Goal: Task Accomplishment & Management: Use online tool/utility

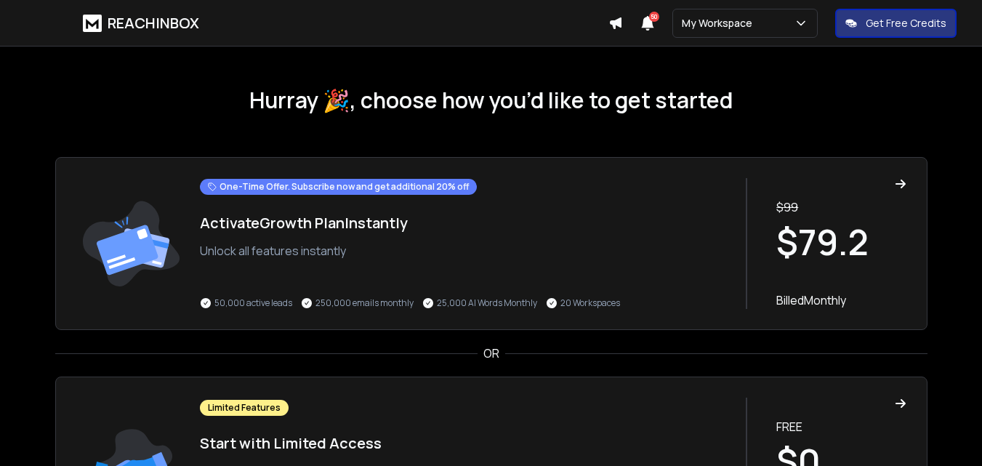
click at [156, 32] on h1 "REACHINBOX" at bounding box center [154, 23] width 92 height 20
click at [167, 25] on h1 "REACHINBOX" at bounding box center [154, 23] width 92 height 20
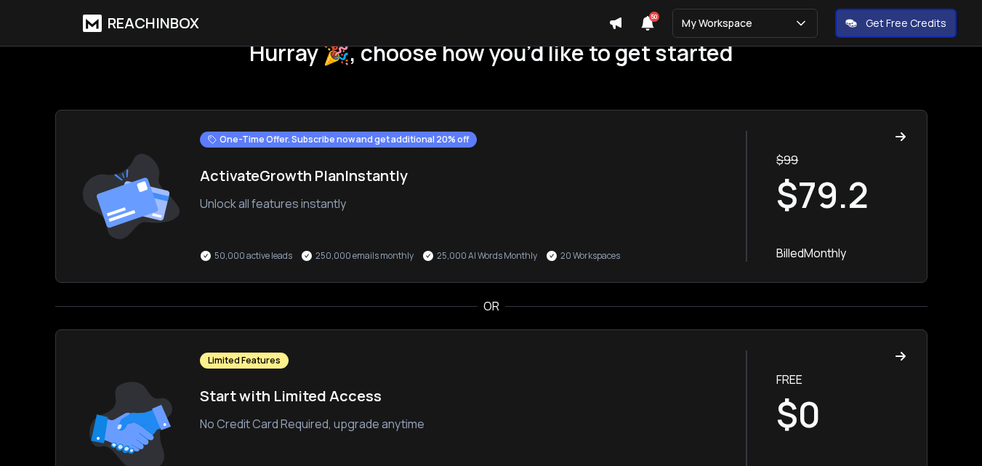
scroll to position [64, 0]
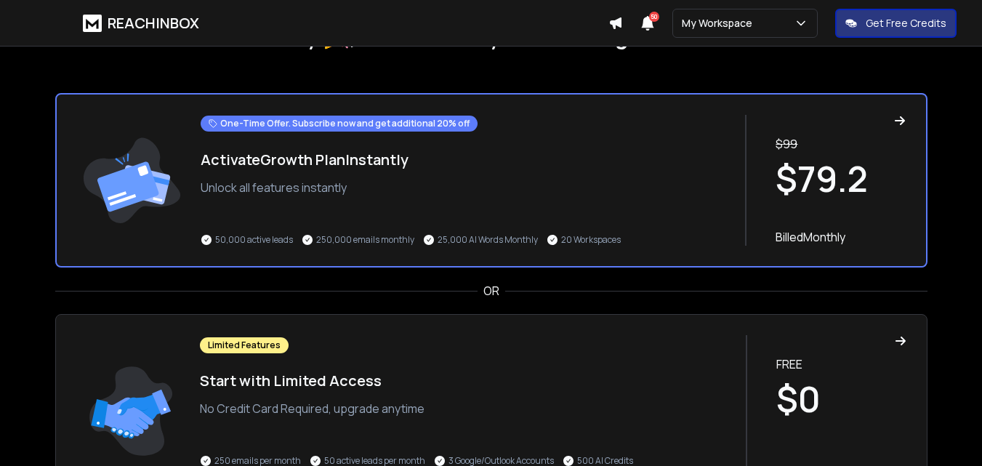
click at [579, 192] on p "Unlock all features instantly" at bounding box center [466, 187] width 531 height 17
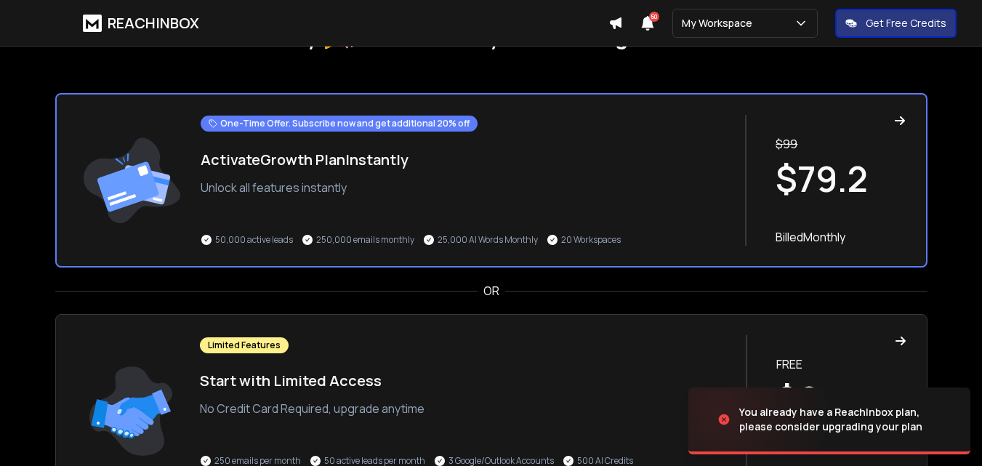
click at [794, 242] on p "Billed Monthly" at bounding box center [840, 236] width 129 height 17
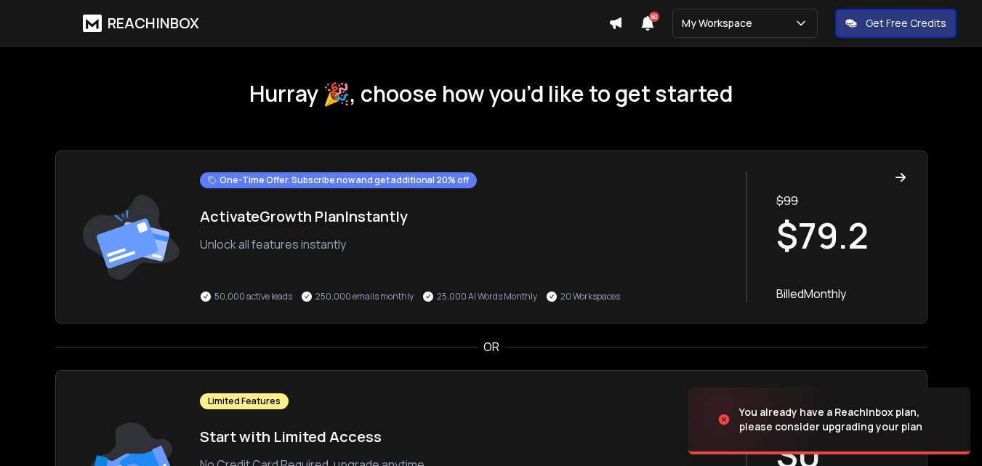
scroll to position [1, 0]
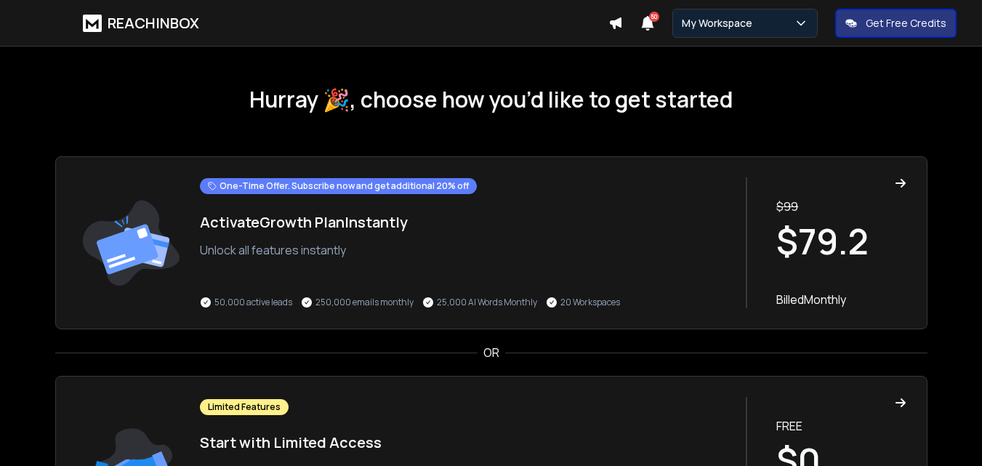
click at [781, 26] on div "My Workspace" at bounding box center [745, 23] width 126 height 15
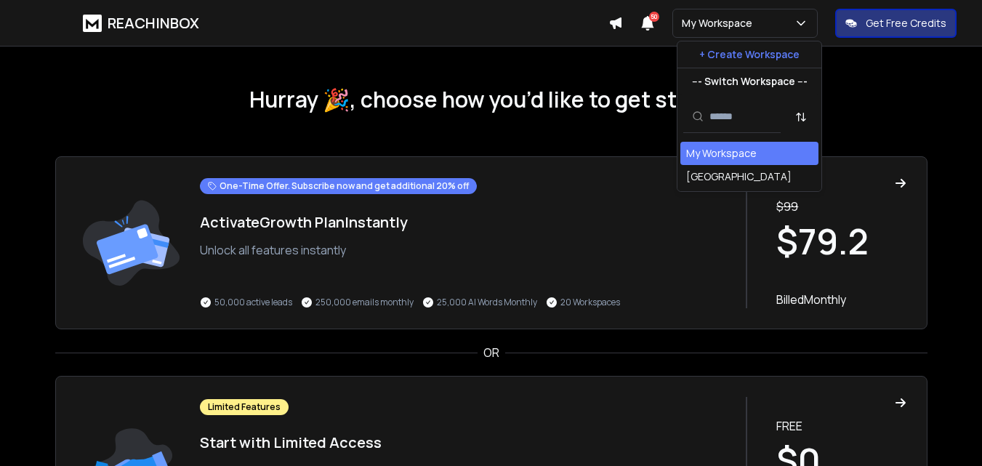
click at [176, 17] on h1 "REACHINBOX" at bounding box center [154, 23] width 92 height 20
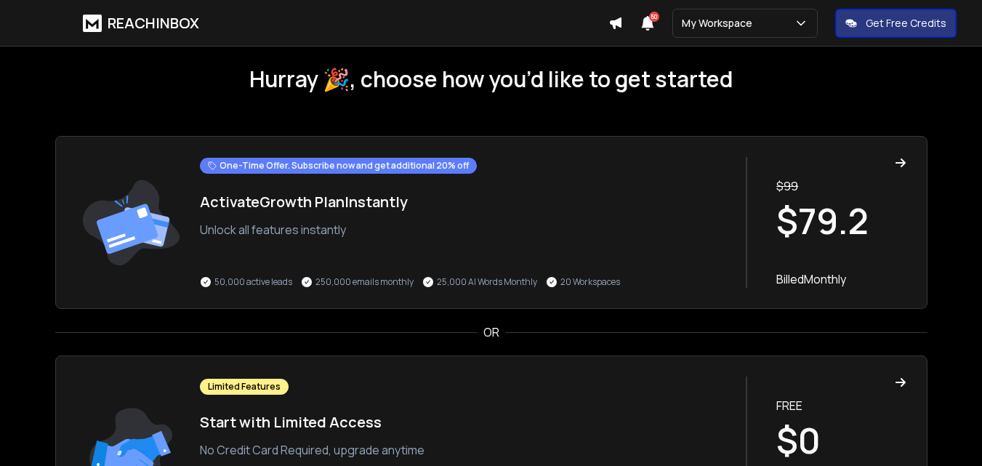
scroll to position [0, 0]
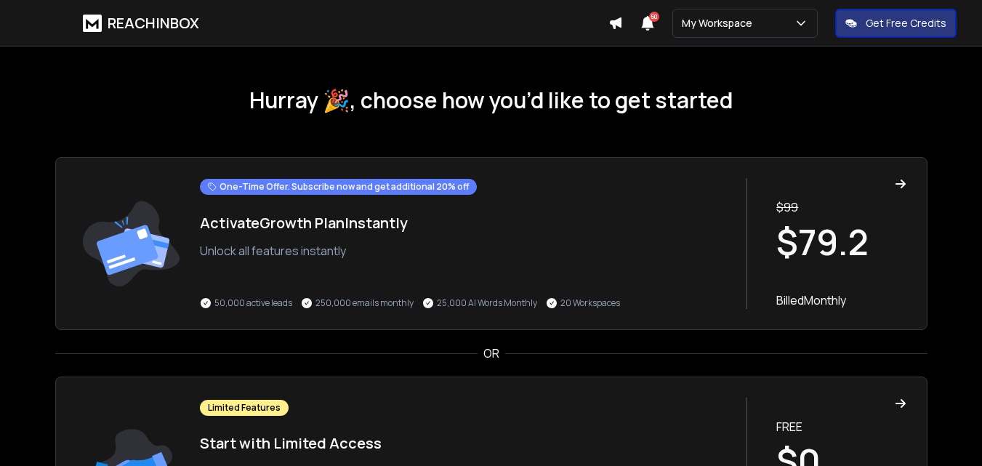
click at [169, 17] on h1 "REACHINBOX" at bounding box center [154, 23] width 92 height 20
click at [799, 29] on icon "button" at bounding box center [801, 23] width 15 height 15
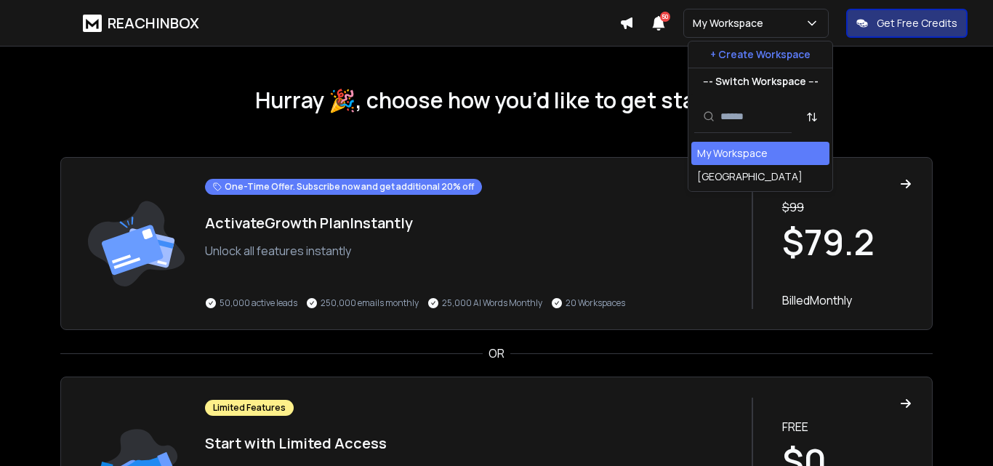
click at [752, 159] on div "My Workspace" at bounding box center [732, 153] width 71 height 15
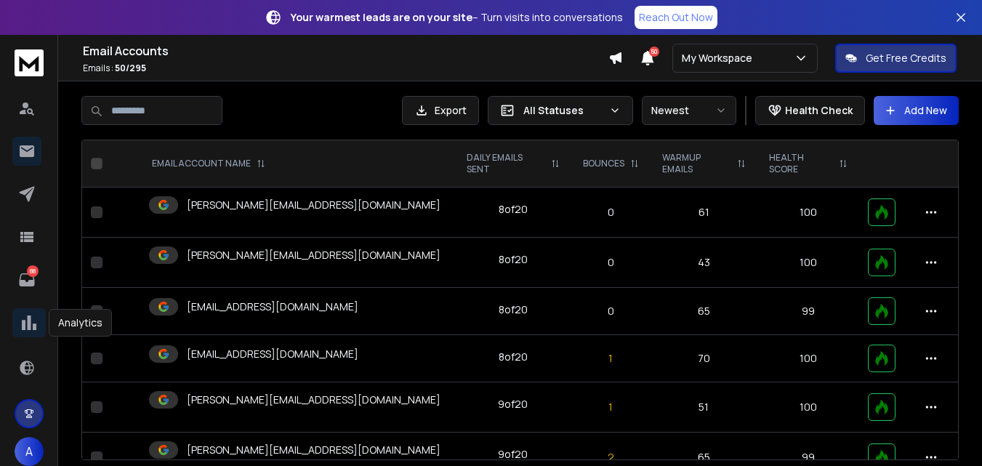
click at [39, 312] on icon at bounding box center [29, 323] width 22 height 22
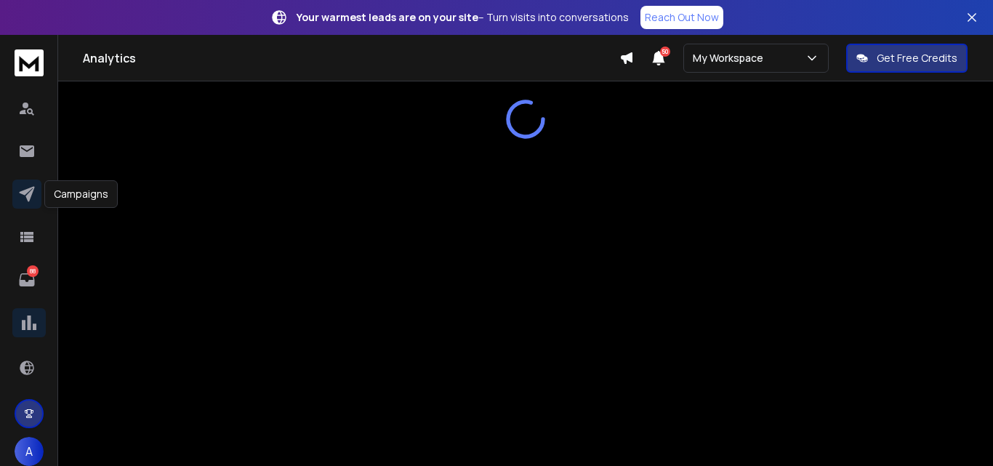
click at [31, 193] on icon at bounding box center [26, 193] width 15 height 15
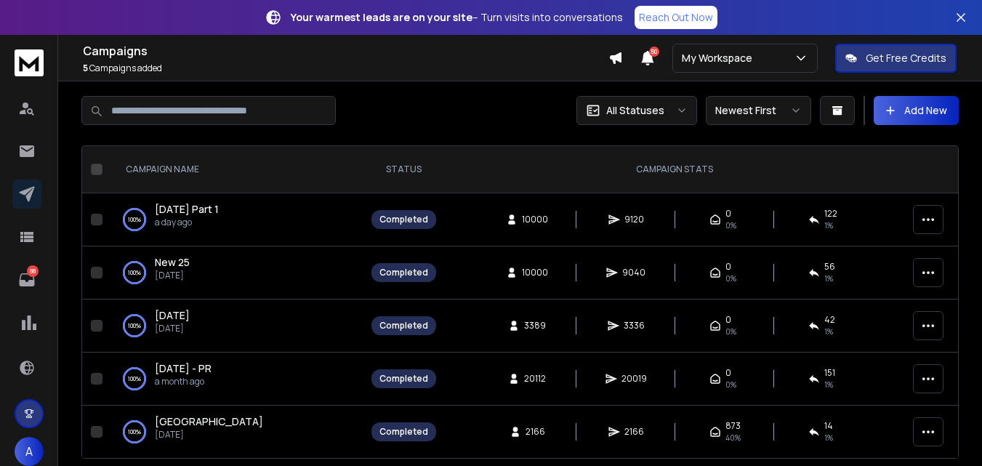
click at [921, 213] on icon "button" at bounding box center [928, 219] width 15 height 15
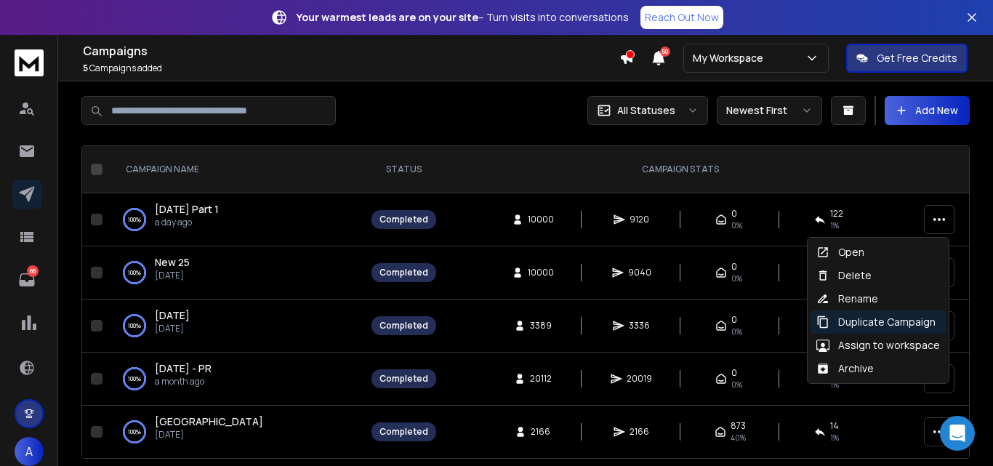
click at [906, 330] on div "Duplicate Campaign" at bounding box center [877, 321] width 135 height 23
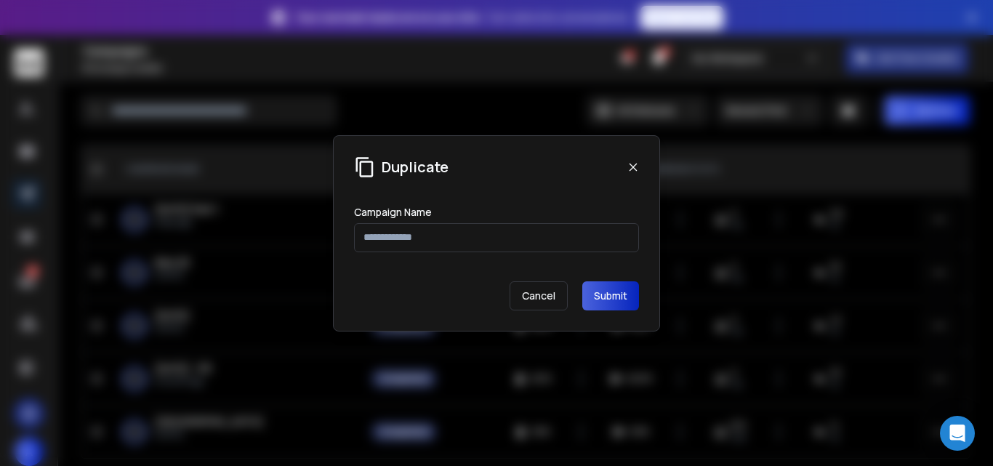
click at [565, 235] on input "text" at bounding box center [496, 237] width 285 height 29
type input "**********"
click at [614, 291] on button "Submit" at bounding box center [610, 295] width 57 height 29
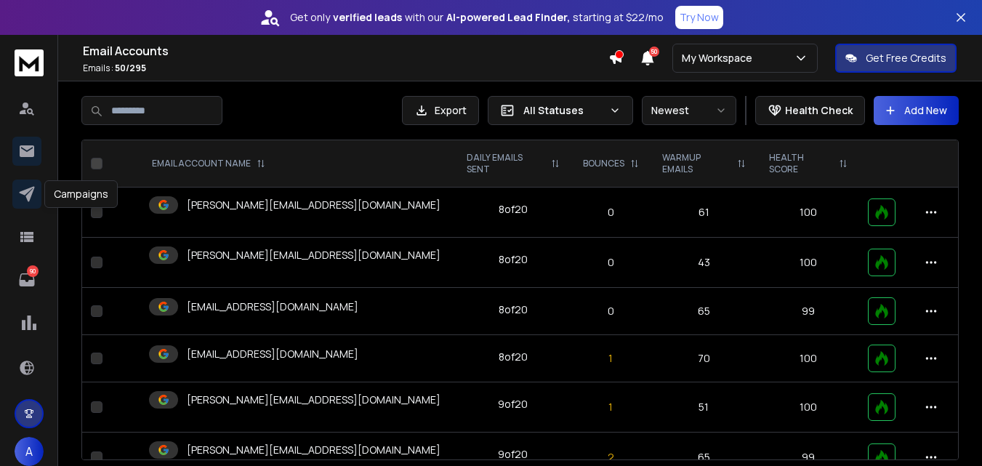
click at [25, 199] on icon at bounding box center [26, 193] width 17 height 17
click at [33, 200] on icon at bounding box center [26, 193] width 17 height 17
click at [32, 186] on icon at bounding box center [26, 193] width 17 height 17
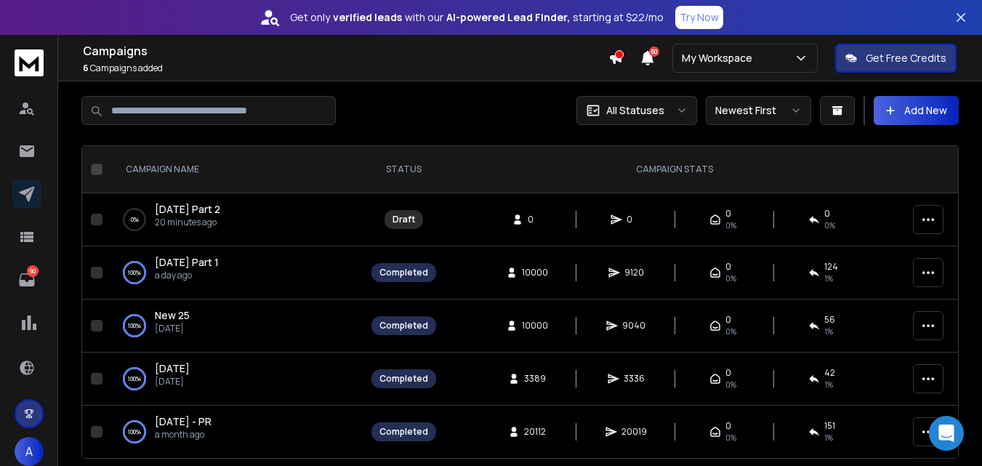
click at [334, 213] on div "0 % Sep 10 Part 2 20 minutes ago" at bounding box center [235, 219] width 225 height 35
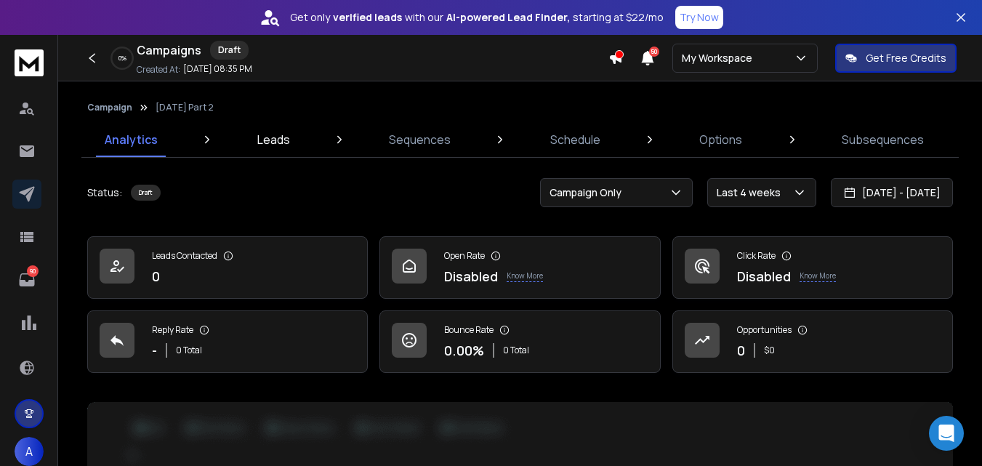
click at [289, 149] on link "Leads" at bounding box center [274, 139] width 50 height 35
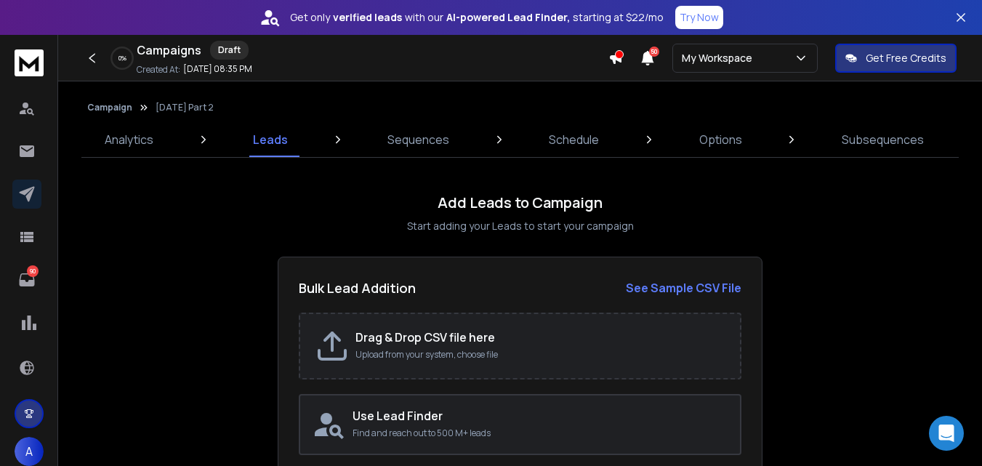
click at [658, 324] on div "Drag & Drop CSV file here Upload from your system, choose file" at bounding box center [520, 346] width 443 height 67
type input "**********"
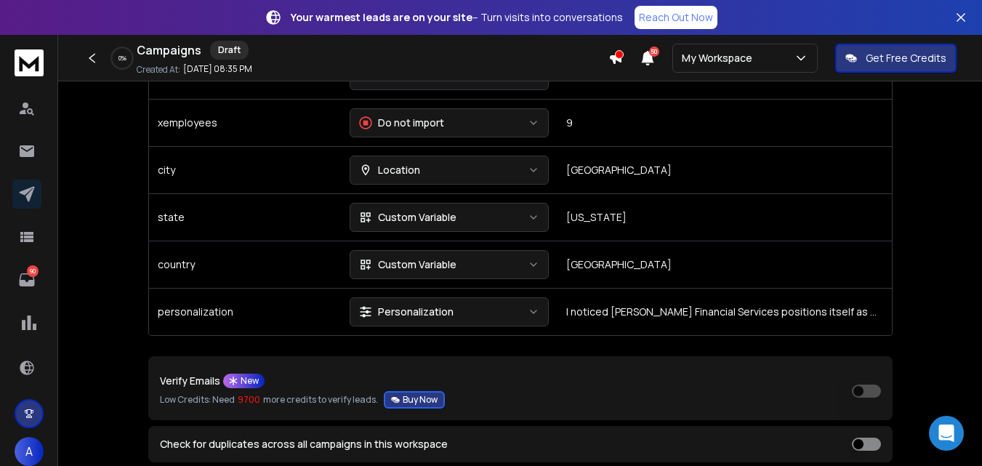
scroll to position [946, 0]
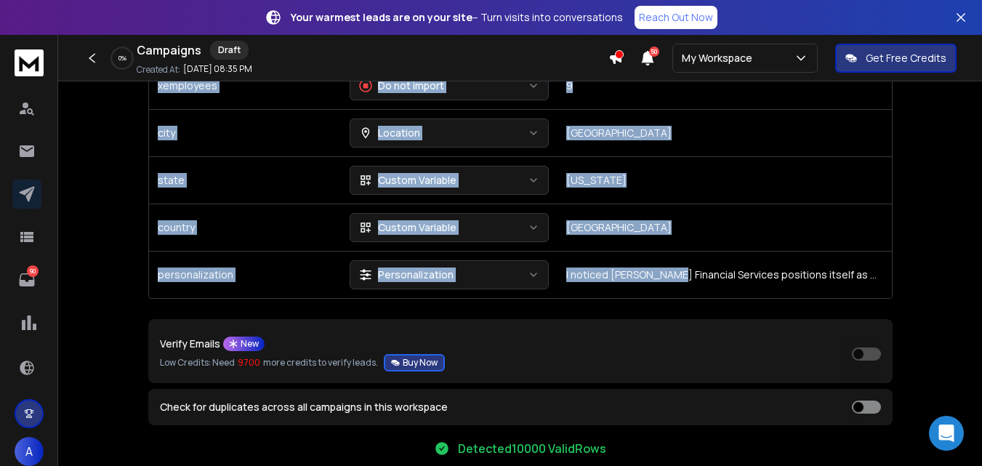
drag, startPoint x: 682, startPoint y: 278, endPoint x: 903, endPoint y: 281, distance: 221.0
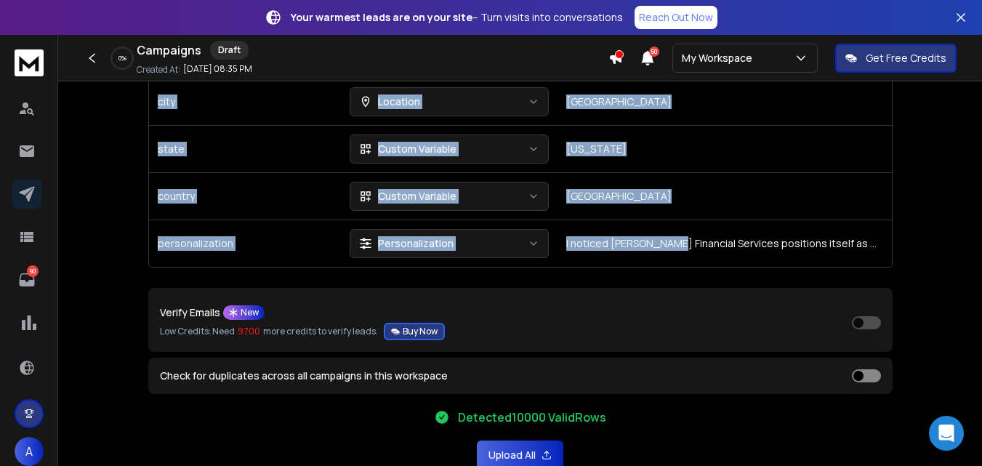
scroll to position [1004, 0]
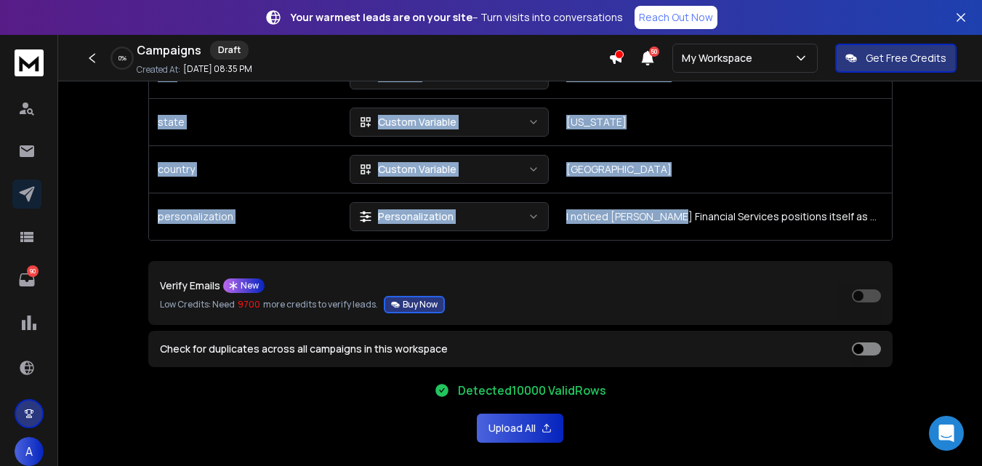
click at [549, 433] on button "Upload All" at bounding box center [520, 428] width 86 height 29
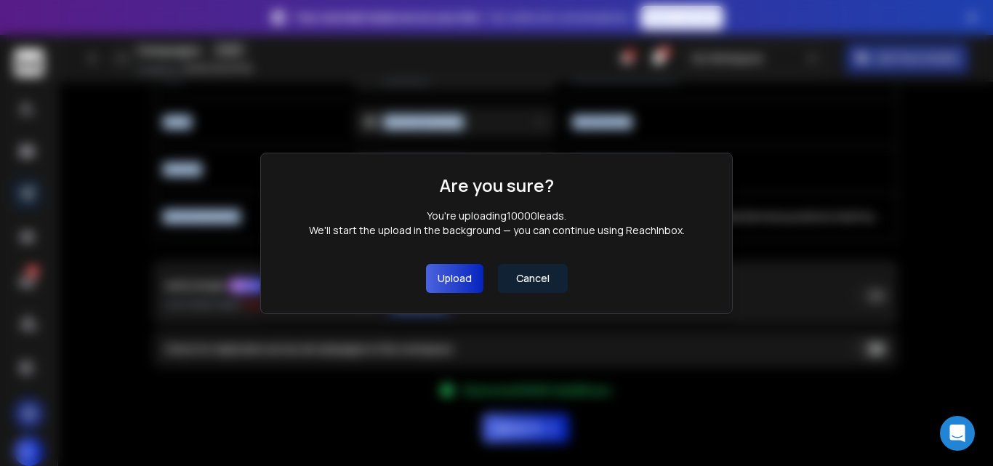
click at [459, 287] on button "Upload" at bounding box center [454, 278] width 57 height 29
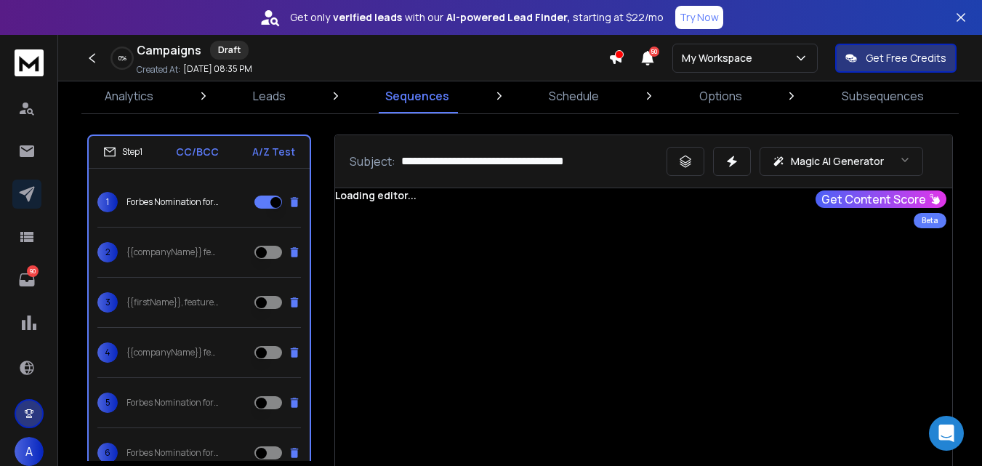
scroll to position [98, 0]
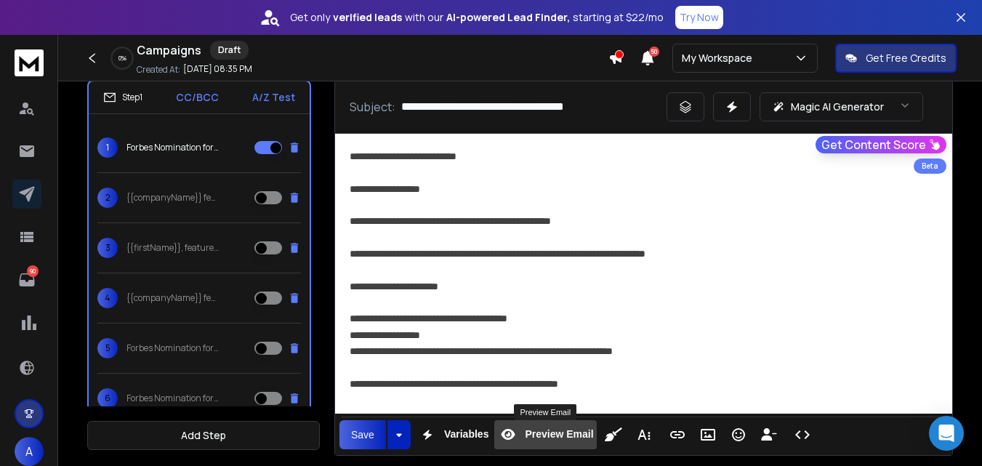
click at [514, 426] on div "Preview Email" at bounding box center [545, 434] width 102 height 24
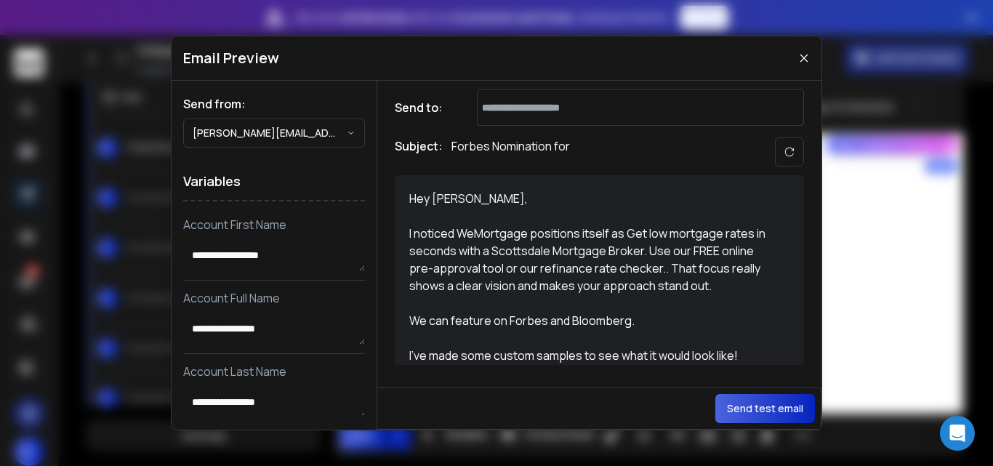
click at [805, 59] on icon at bounding box center [804, 58] width 12 height 12
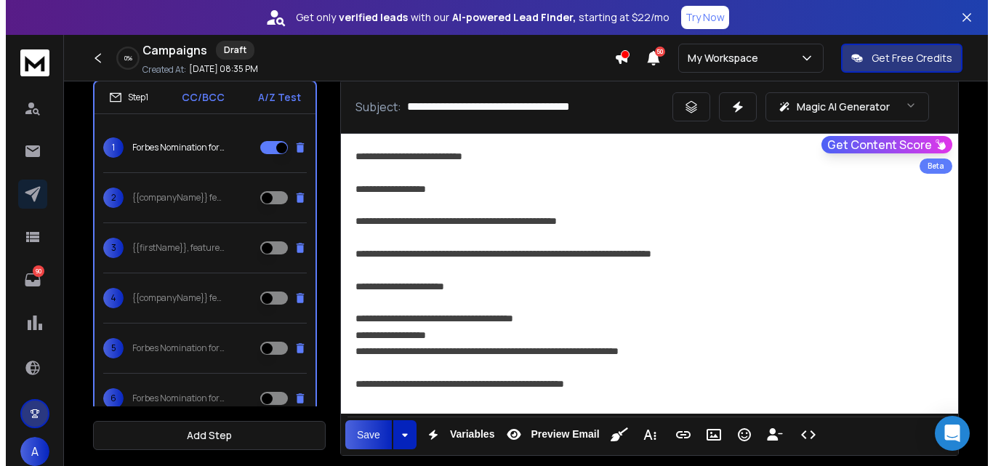
scroll to position [0, 0]
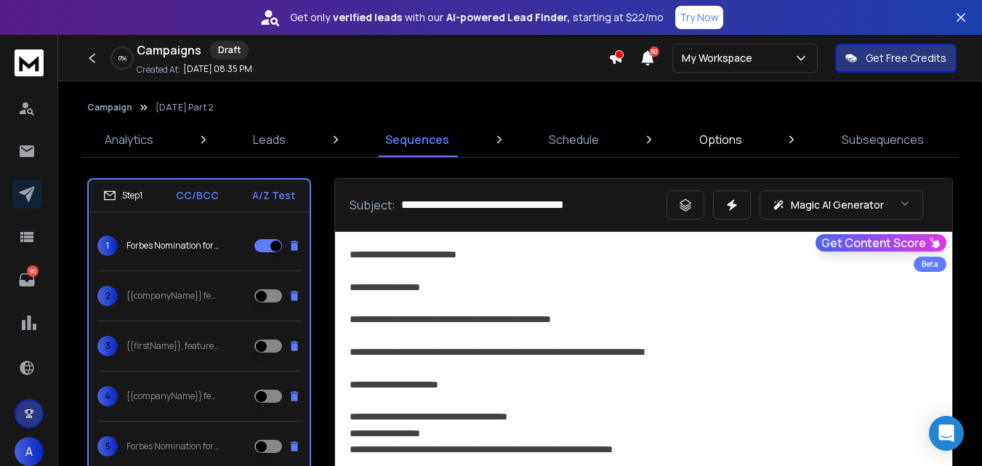
click at [717, 140] on p "Options" at bounding box center [720, 139] width 43 height 17
click at [741, 136] on p "Options" at bounding box center [720, 139] width 43 height 17
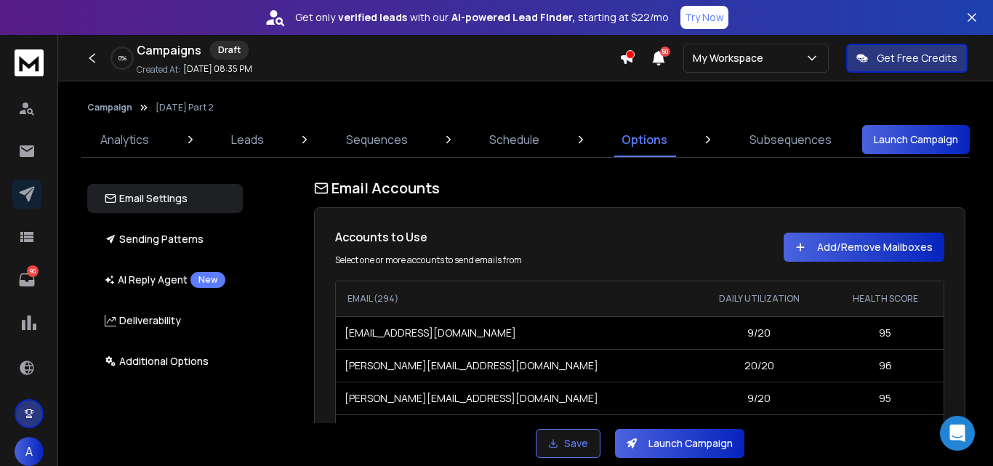
click at [888, 150] on button "Launch Campaign" at bounding box center [916, 139] width 108 height 29
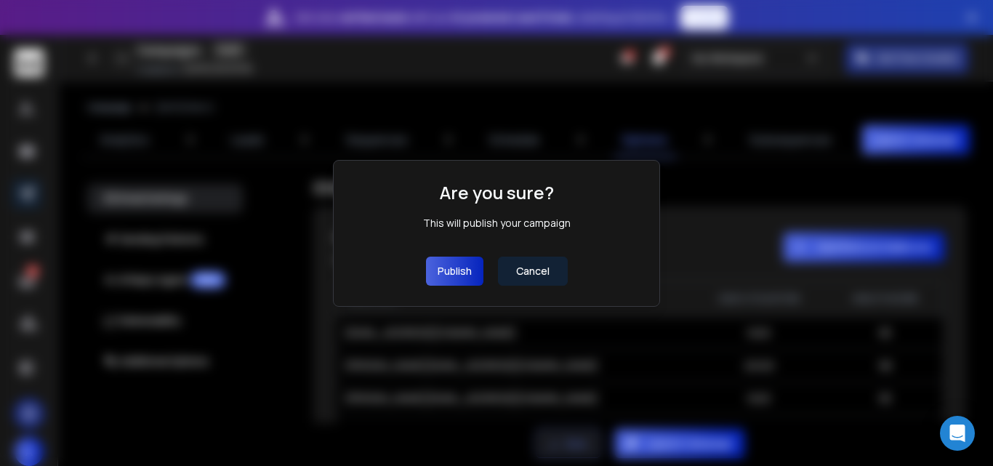
click at [456, 275] on button "Publish" at bounding box center [454, 271] width 57 height 29
